Goal: Navigation & Orientation: Find specific page/section

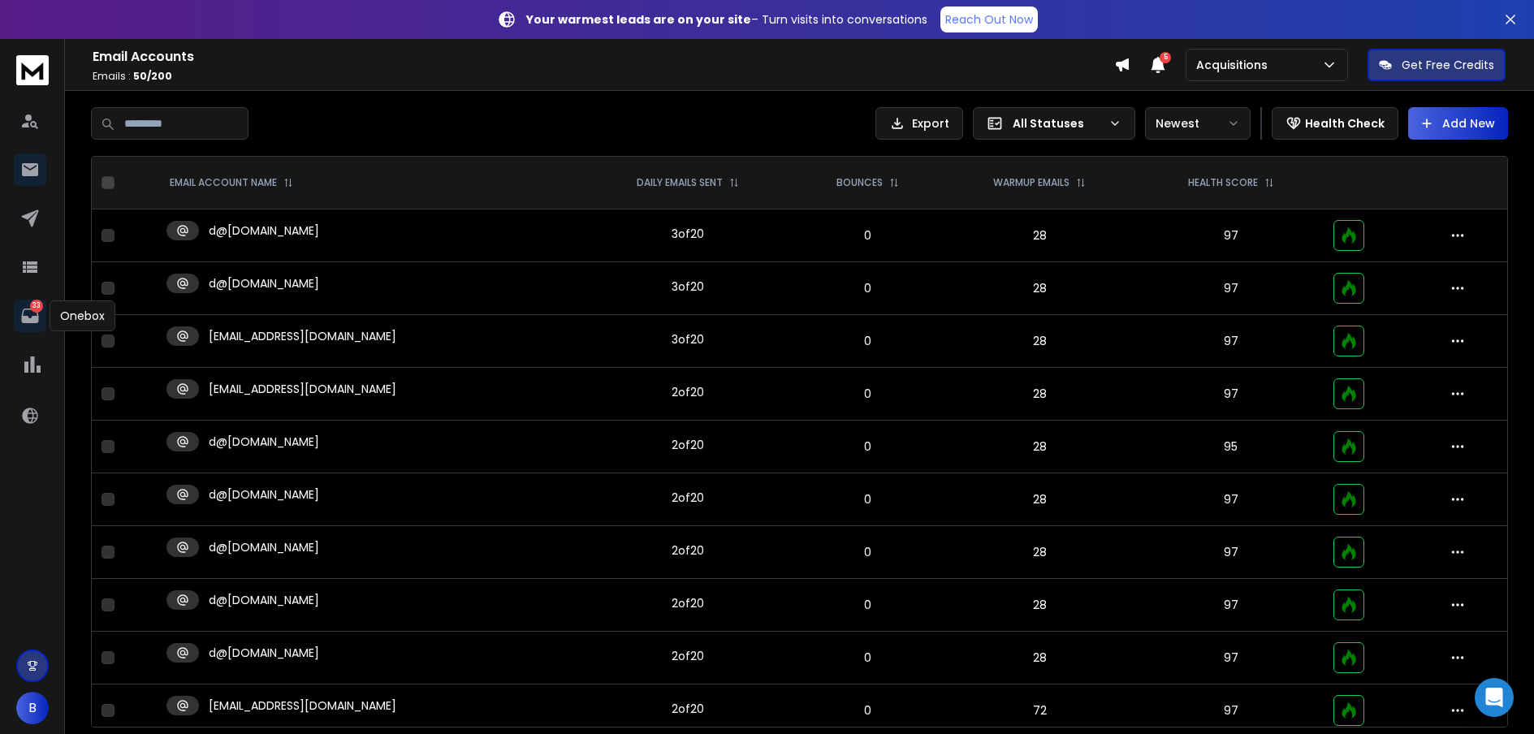
click at [17, 318] on link "33" at bounding box center [30, 316] width 32 height 32
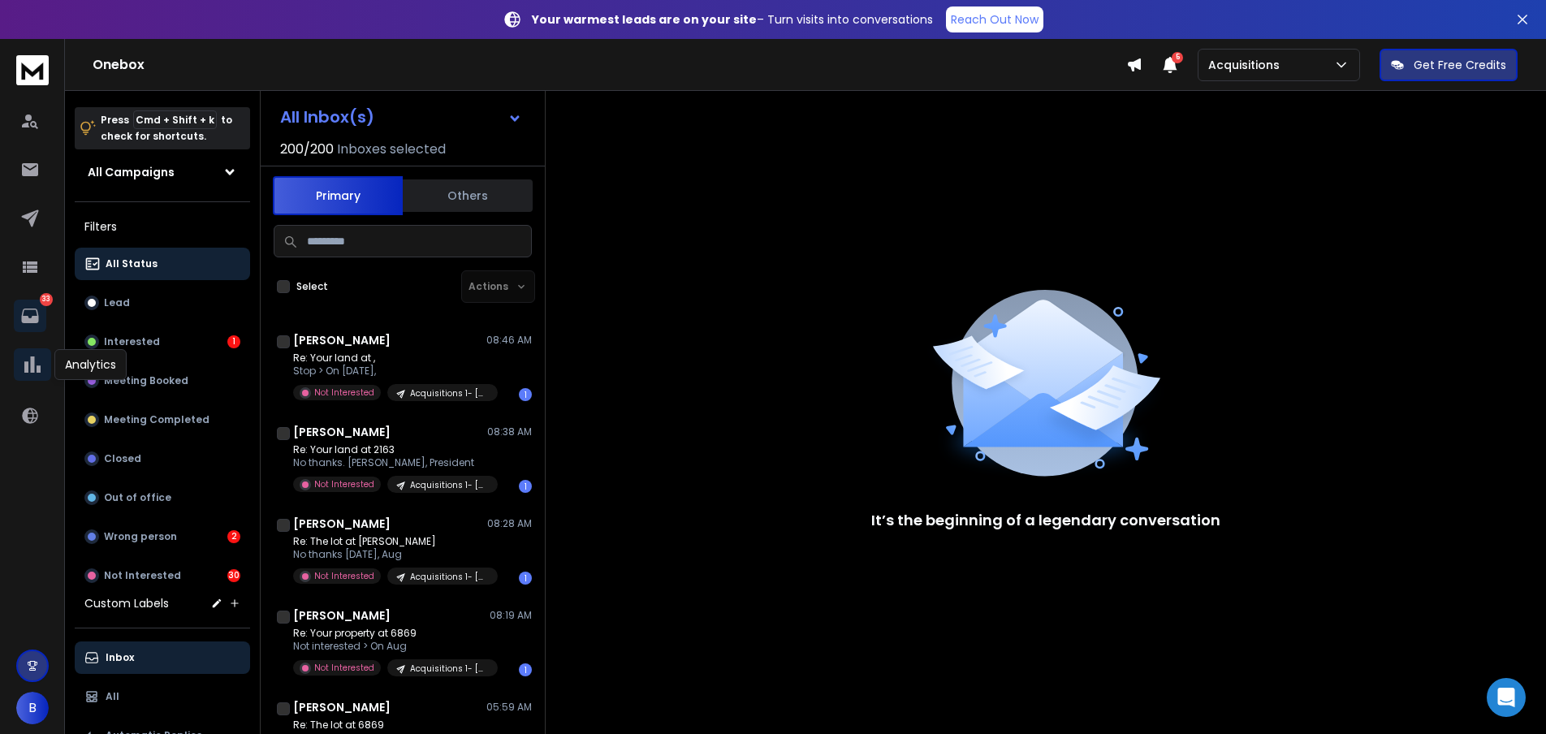
click at [29, 365] on icon at bounding box center [32, 364] width 24 height 24
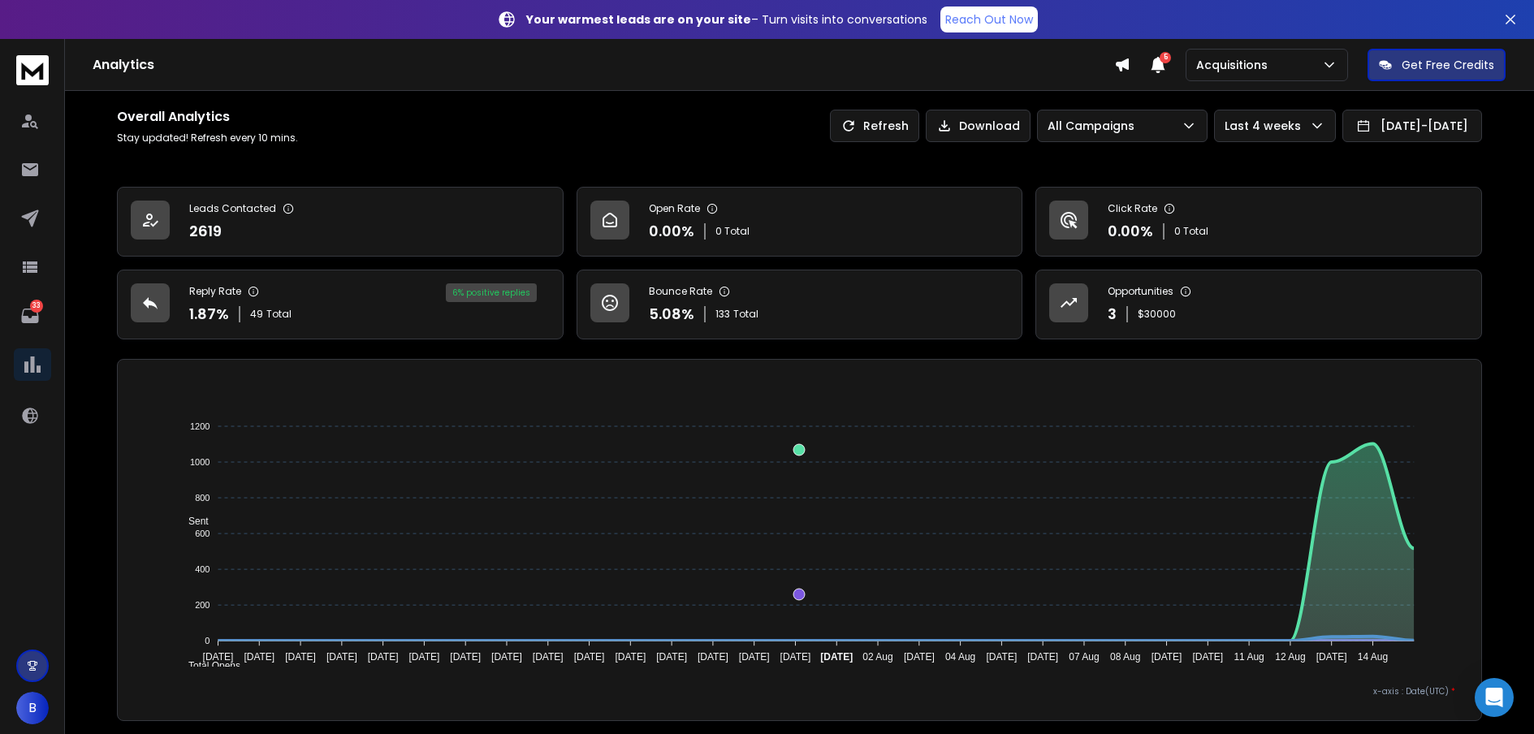
click at [1026, 161] on div "Overall Analytics Stay updated! Refresh every 10 mins. Refresh Download All Cam…" at bounding box center [799, 523] width 1365 height 833
click at [854, 158] on div "Overall Analytics Stay updated! Refresh every 10 mins. Refresh Download All Cam…" at bounding box center [799, 523] width 1365 height 833
click at [874, 60] on h1 "Analytics" at bounding box center [604, 64] width 1022 height 19
click at [867, 159] on div "Overall Analytics Stay updated! Refresh every 10 mins. Refresh Download All Cam…" at bounding box center [799, 523] width 1365 height 833
click at [875, 161] on div "Overall Analytics Stay updated! Refresh every 10 mins. Refresh Download All Cam…" at bounding box center [799, 523] width 1365 height 833
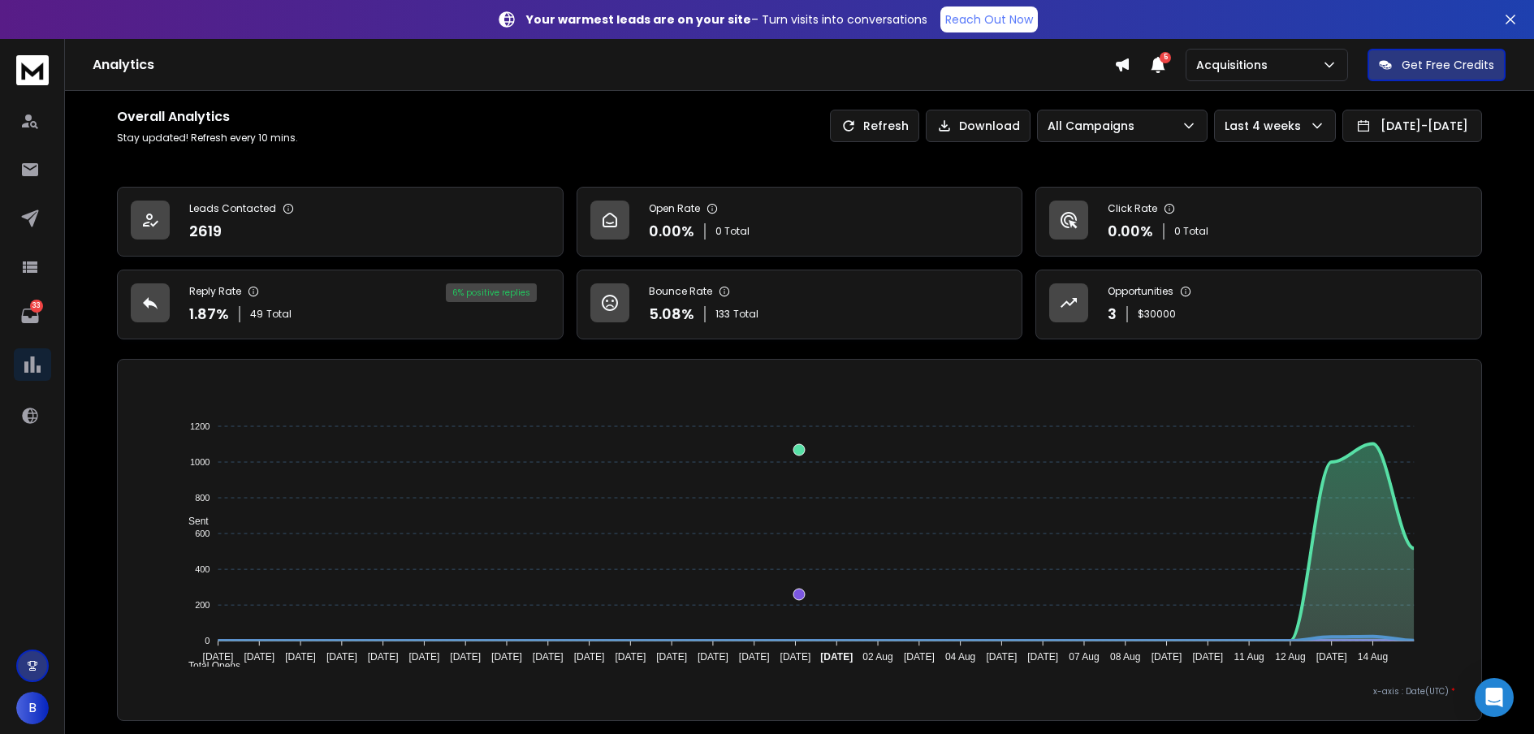
click at [874, 162] on div "Overall Analytics Stay updated! Refresh every 10 mins. Refresh Download All Cam…" at bounding box center [799, 523] width 1365 height 833
click at [873, 164] on div "Overall Analytics Stay updated! Refresh every 10 mins. Refresh Download All Cam…" at bounding box center [799, 523] width 1365 height 833
click at [877, 67] on h1 "Analytics" at bounding box center [604, 64] width 1022 height 19
click at [1035, 160] on div "Overall Analytics Stay updated! Refresh every 10 mins. Refresh Download All Cam…" at bounding box center [799, 523] width 1365 height 833
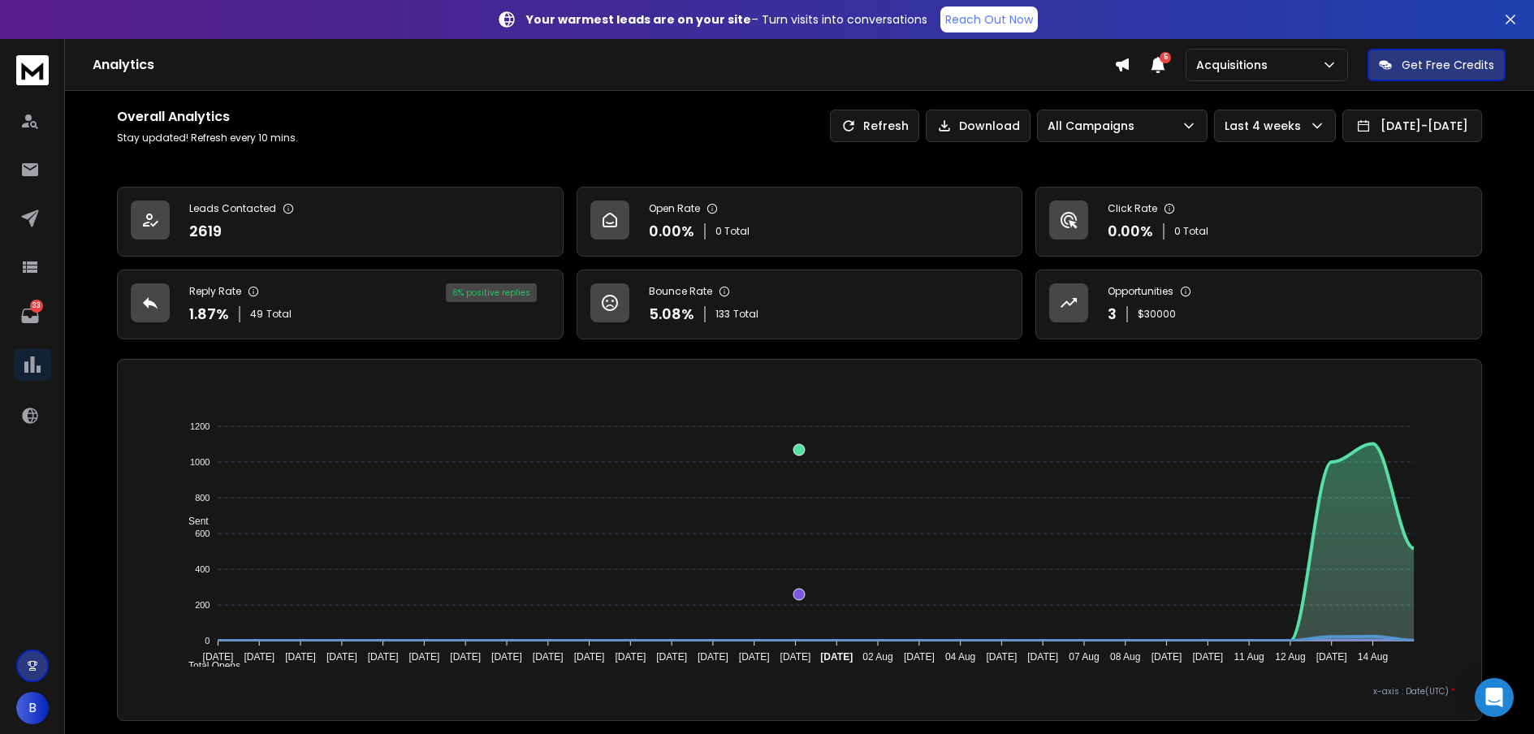
click at [1035, 160] on div "Overall Analytics Stay updated! Refresh every 10 mins. Refresh Download All Cam…" at bounding box center [799, 523] width 1365 height 833
click at [1030, 162] on div "Overall Analytics Stay updated! Refresh every 10 mins. Refresh Download All Cam…" at bounding box center [799, 523] width 1365 height 833
click at [962, 159] on div "Overall Analytics Stay updated! Refresh every 10 mins. Refresh Download All Cam…" at bounding box center [799, 523] width 1365 height 833
click at [1081, 158] on div "Overall Analytics Stay updated! Refresh every 10 mins. Refresh Download All Cam…" at bounding box center [799, 523] width 1365 height 833
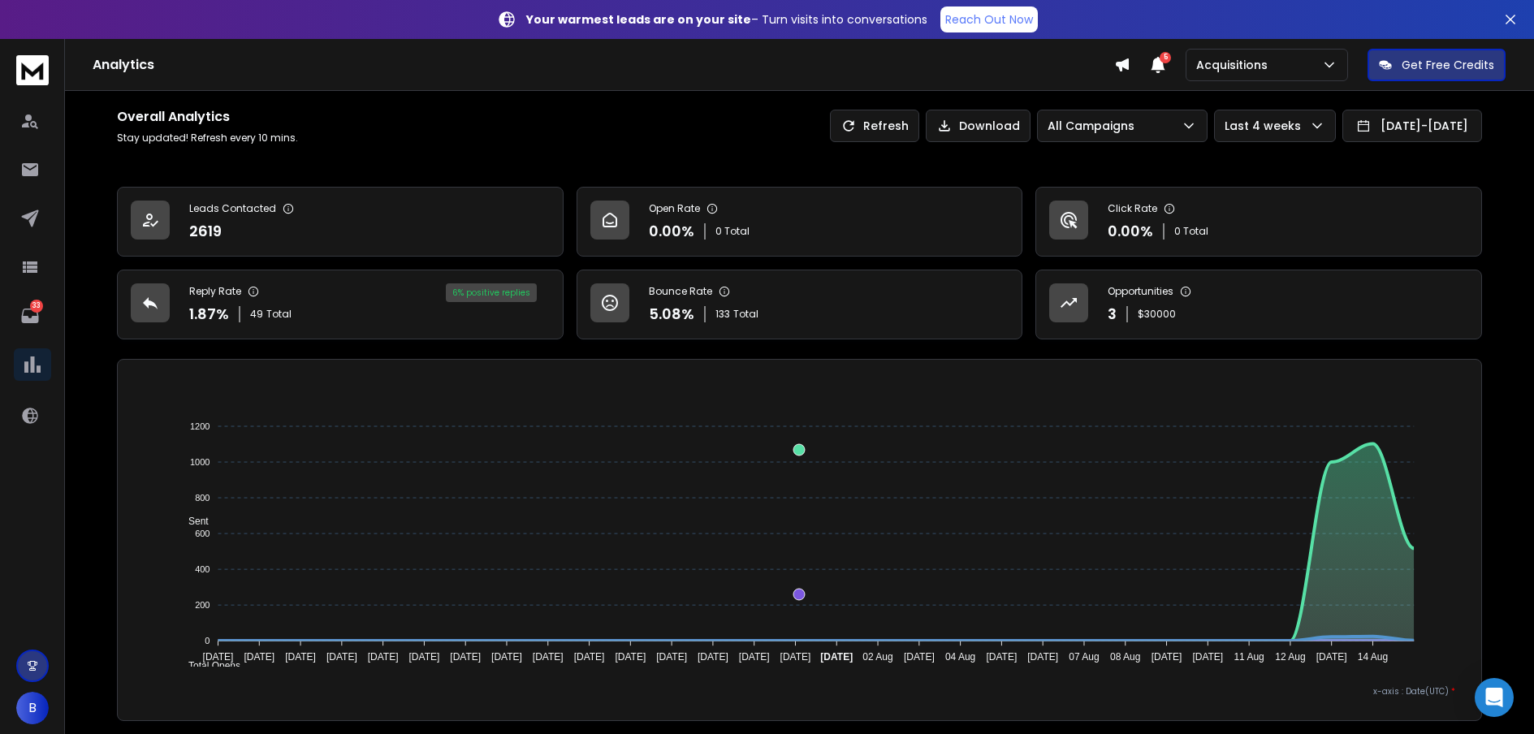
click at [1081, 160] on div "Overall Analytics Stay updated! Refresh every 10 mins. Refresh Download All Cam…" at bounding box center [799, 523] width 1365 height 833
click at [641, 14] on strong "Your warmest leads are on your site" at bounding box center [638, 19] width 225 height 16
click at [694, 133] on div "Overall Analytics Stay updated! Refresh every 10 mins. Refresh Download All Cam…" at bounding box center [799, 125] width 1365 height 37
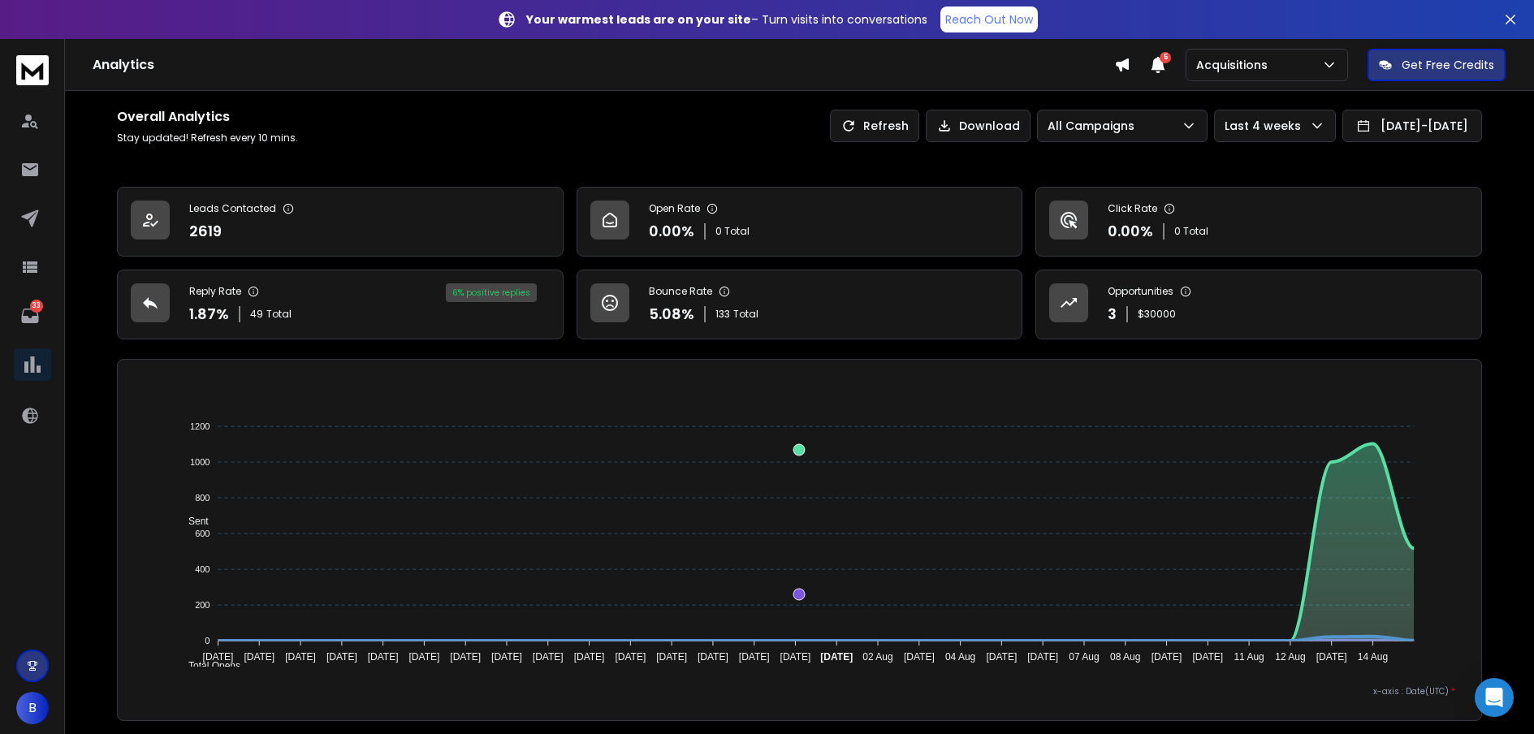
click at [905, 159] on div "Overall Analytics Stay updated! Refresh every 10 mins. Refresh Download All Cam…" at bounding box center [799, 523] width 1365 height 833
click at [954, 59] on h1 "Analytics" at bounding box center [604, 64] width 1022 height 19
click at [1026, 152] on div "Overall Analytics Stay updated! Refresh every 10 mins. Refresh Download All Cam…" at bounding box center [799, 130] width 1365 height 47
click at [1309, 128] on icon "button" at bounding box center [1317, 126] width 16 height 16
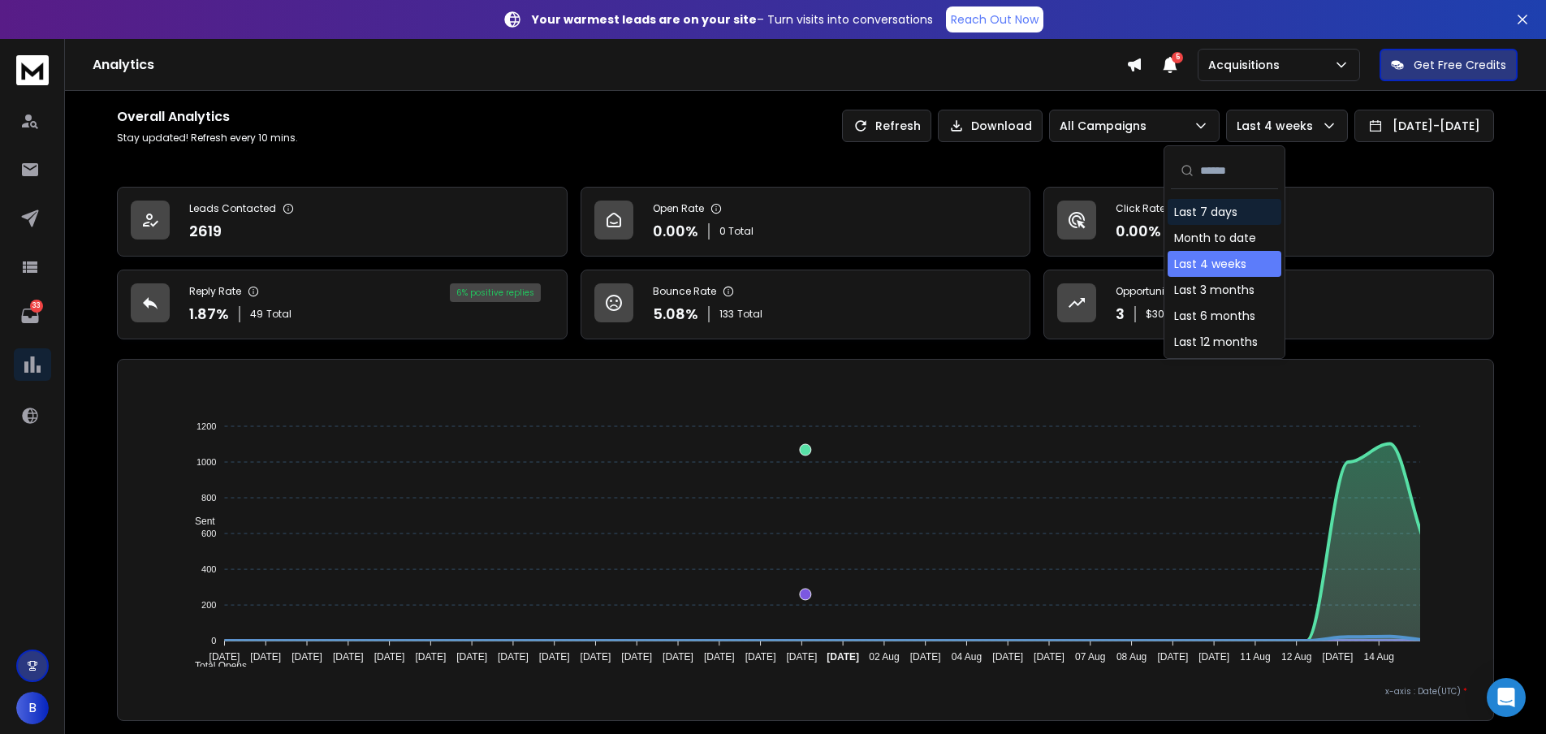
click at [1066, 156] on div "Overall Analytics Stay updated! Refresh every 10 mins. Refresh Download All Cam…" at bounding box center [805, 523] width 1377 height 833
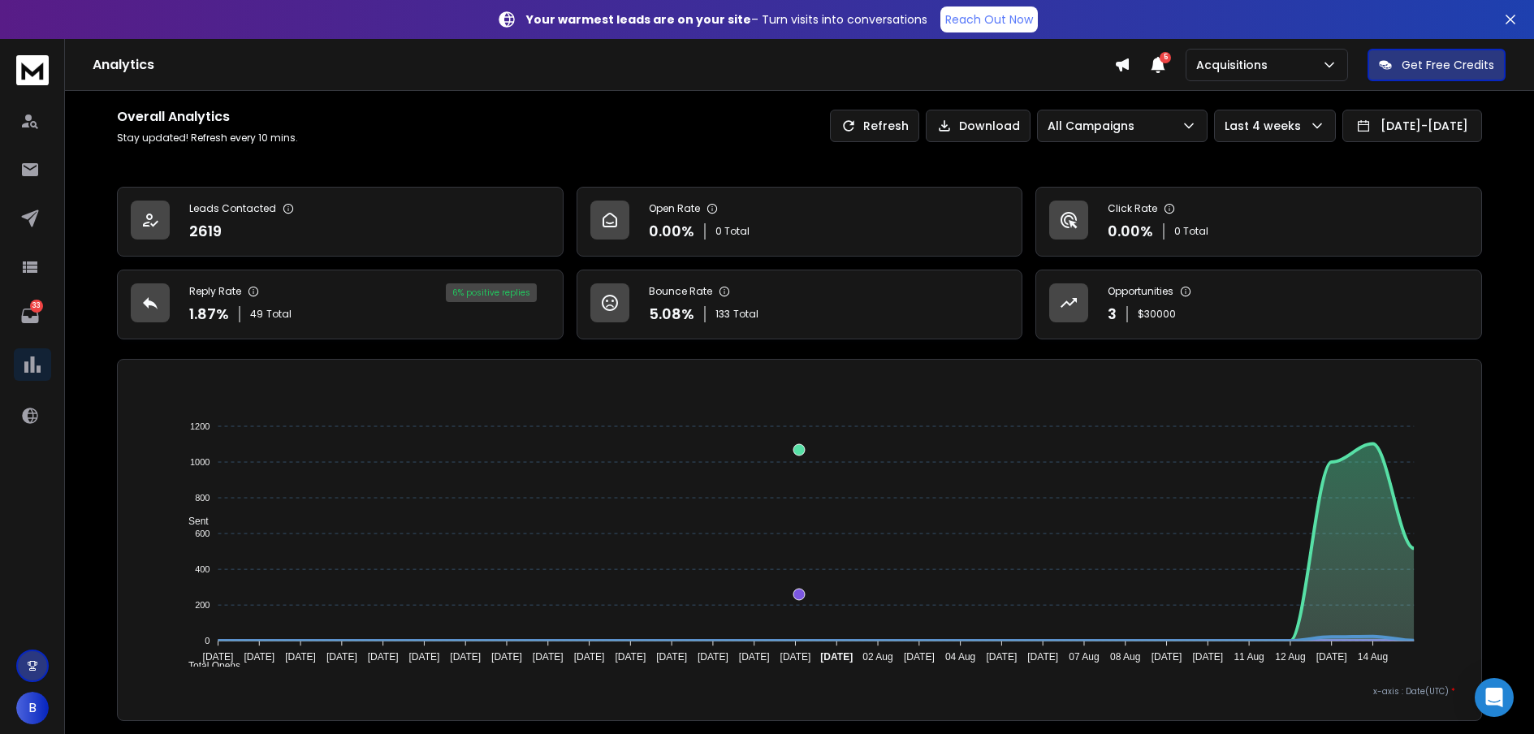
click at [1024, 58] on h1 "Analytics" at bounding box center [604, 64] width 1022 height 19
click at [1025, 153] on div "Overall Analytics Stay updated! Refresh every 10 mins. Refresh Download All Cam…" at bounding box center [799, 130] width 1365 height 47
click at [1295, 163] on div "Overall Analytics Stay updated! Refresh every 10 mins. Refresh Download All Cam…" at bounding box center [799, 523] width 1365 height 833
click at [39, 312] on p "33" at bounding box center [36, 306] width 13 height 13
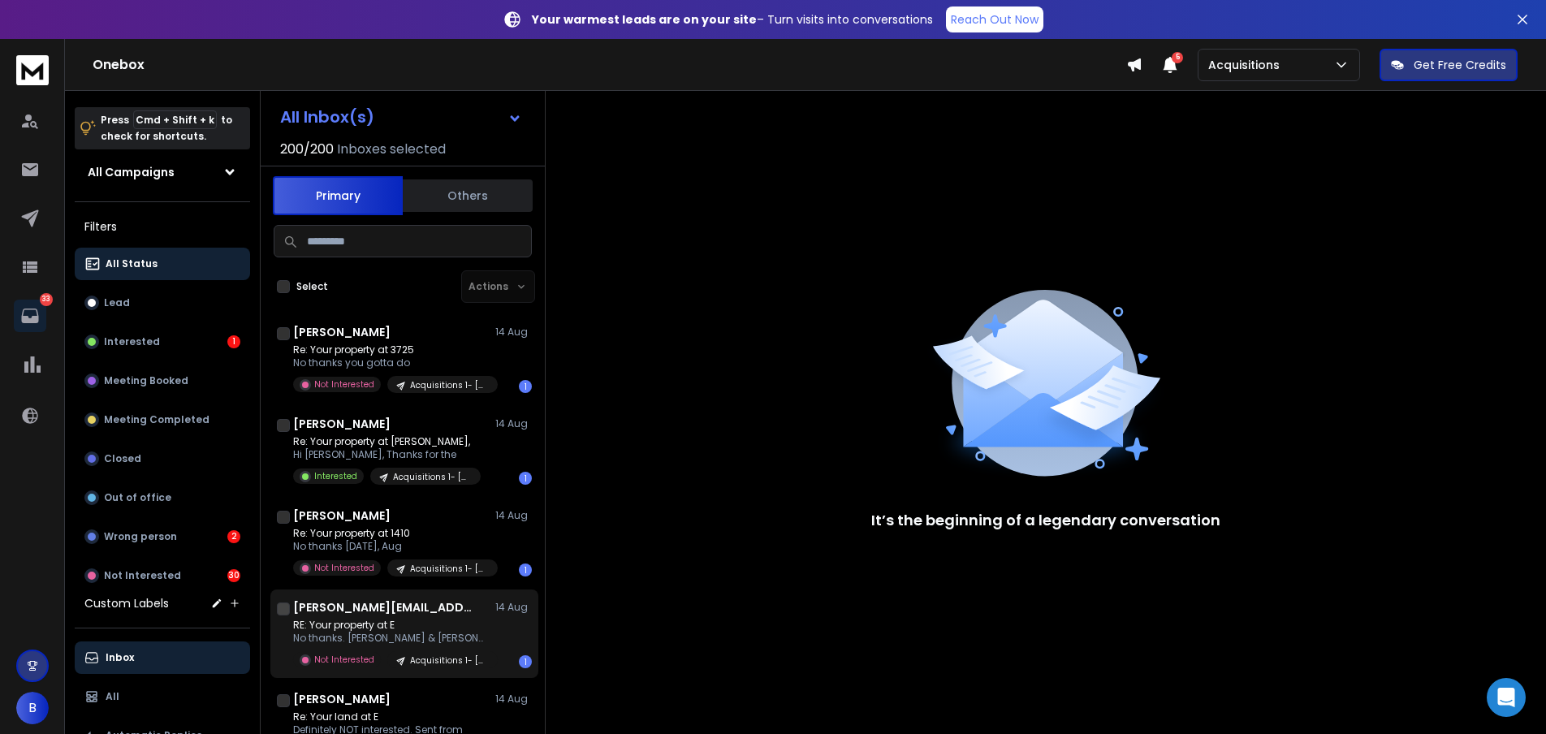
scroll to position [851, 0]
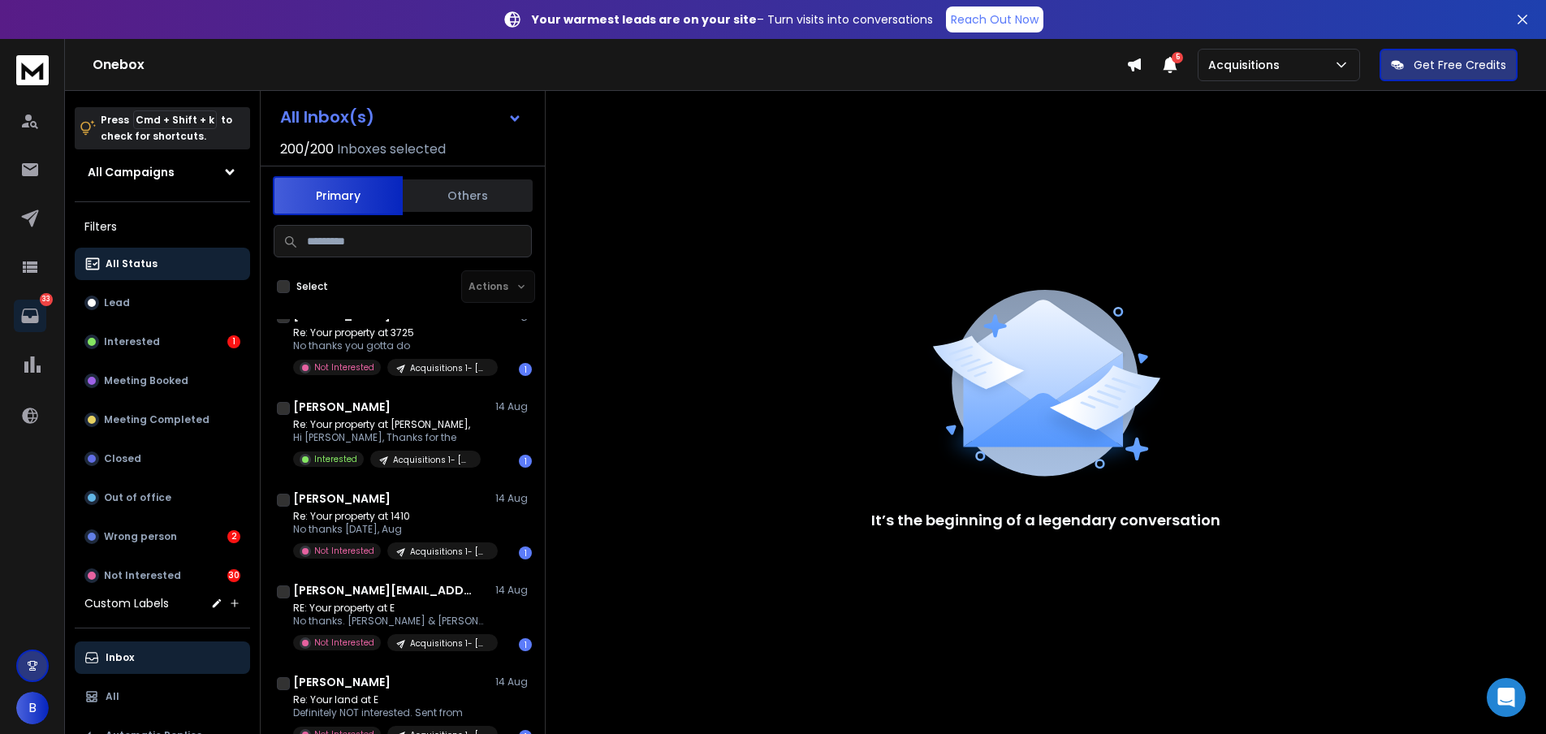
click at [1092, 67] on h1 "Onebox" at bounding box center [610, 64] width 1034 height 19
click at [879, 16] on p "Your warmest leads are on your site – Turn visits into conversations" at bounding box center [732, 19] width 401 height 16
click at [1035, 63] on h1 "Onebox" at bounding box center [610, 64] width 1034 height 19
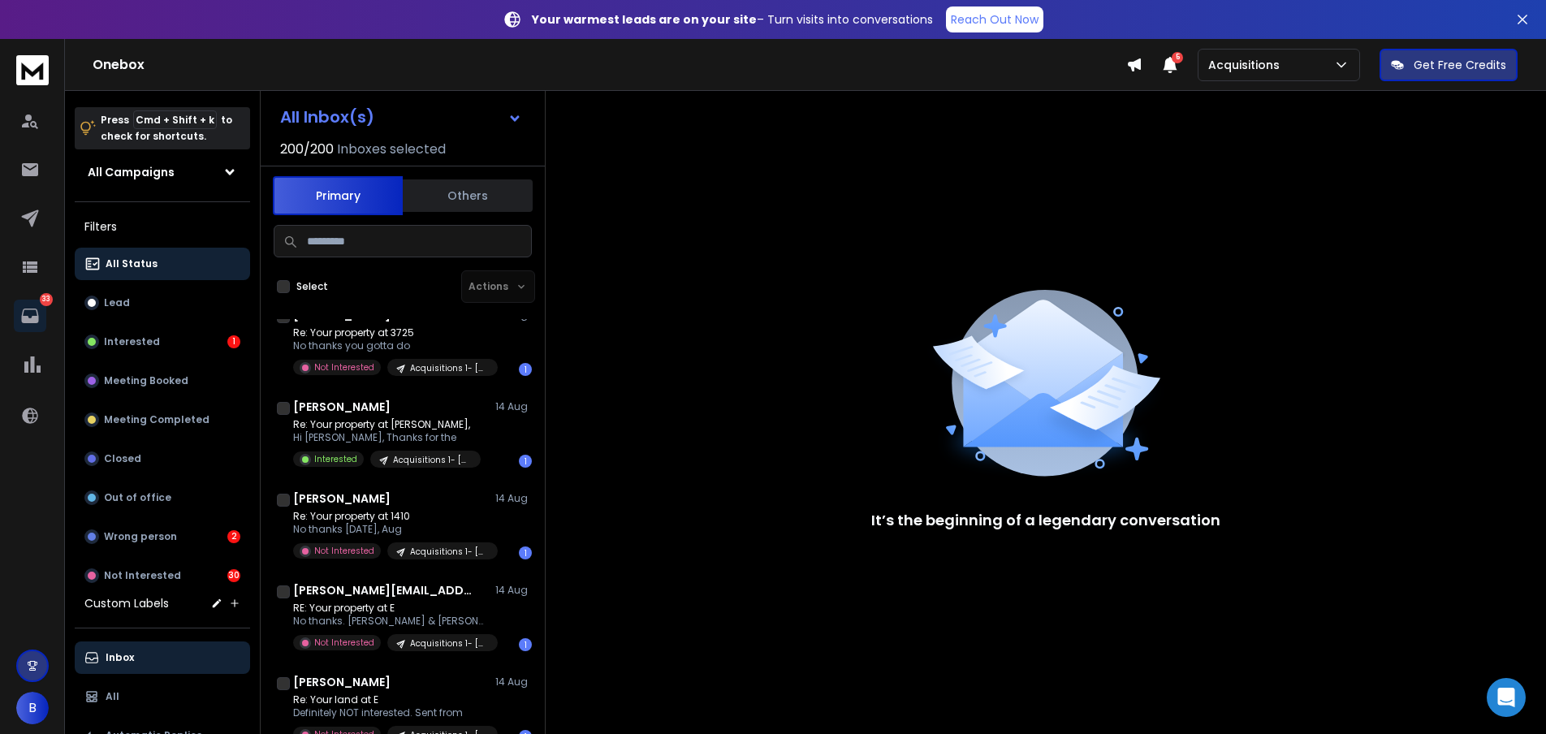
click at [873, 82] on div "Onebox 5 Acquisitions Get Free Credits" at bounding box center [773, 65] width 1546 height 52
